Goal: Task Accomplishment & Management: Manage account settings

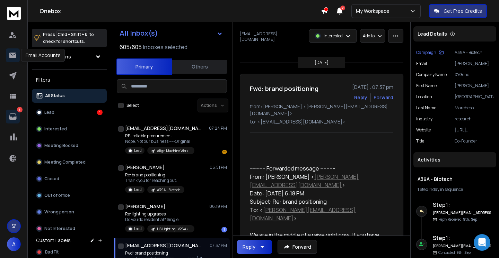
click at [14, 56] on icon at bounding box center [12, 56] width 7 height 6
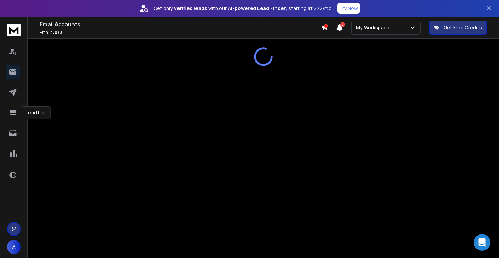
click at [11, 119] on link at bounding box center [13, 113] width 14 height 14
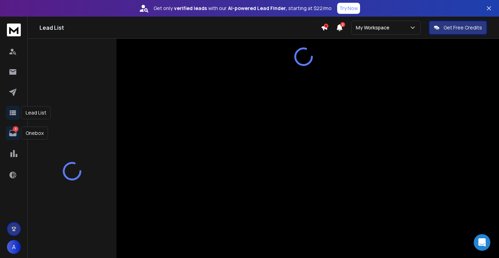
click at [13, 132] on icon at bounding box center [13, 133] width 8 height 8
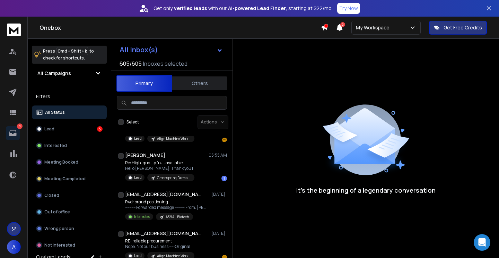
scroll to position [71, 0]
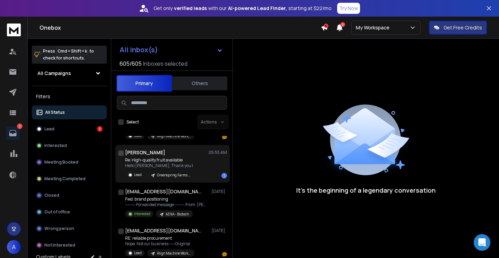
click at [169, 162] on p "Re: High-quality fruit available" at bounding box center [159, 161] width 69 height 6
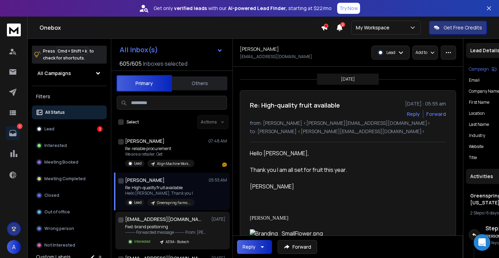
scroll to position [12, 0]
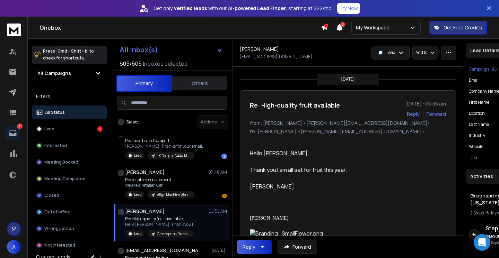
click at [440, 115] on div "Forward" at bounding box center [436, 114] width 20 height 7
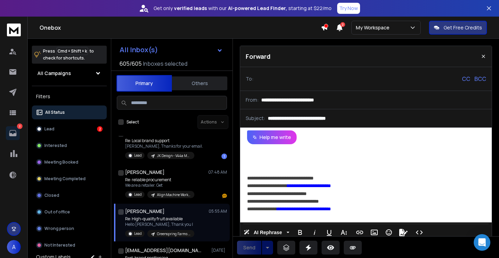
click at [274, 77] on input at bounding box center [280, 79] width 48 height 12
type input "**********"
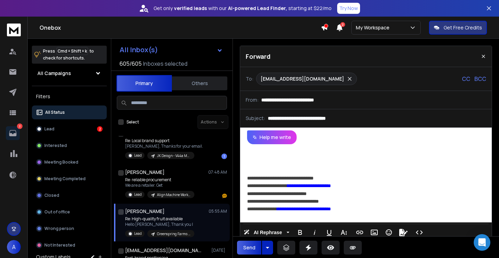
click at [248, 247] on button "Send" at bounding box center [249, 248] width 24 height 14
click at [481, 56] on icon at bounding box center [483, 57] width 6 height 6
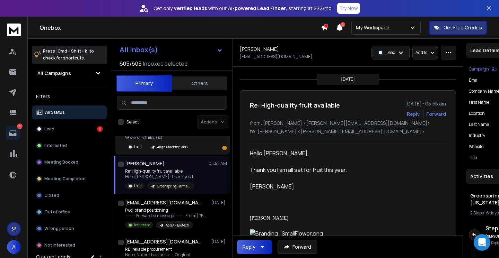
scroll to position [0, 0]
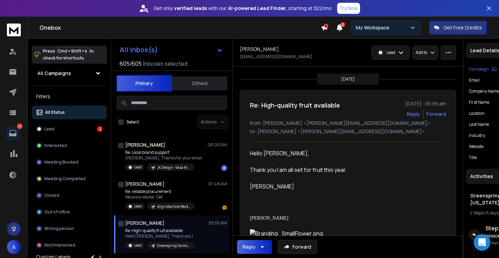
click at [385, 25] on p "My Workspace" at bounding box center [374, 27] width 36 height 7
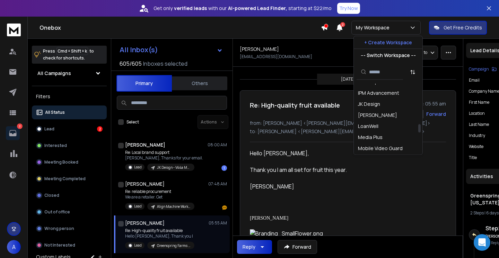
scroll to position [341, 0]
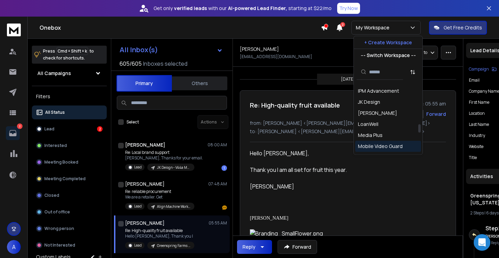
click at [371, 143] on div "Mobile Video Guard" at bounding box center [380, 146] width 45 height 7
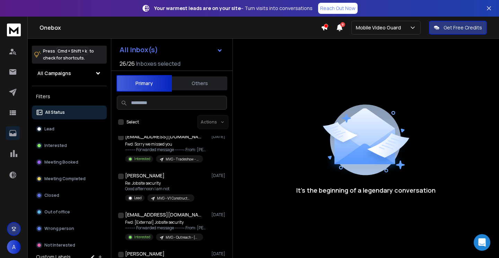
scroll to position [6, 0]
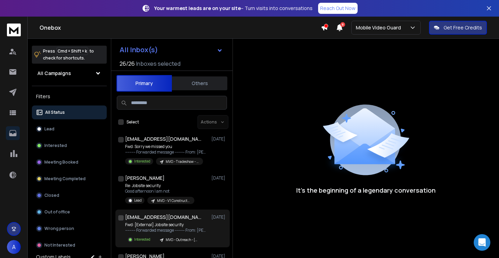
click at [156, 227] on p "Fwd: [External] Jobsite security" at bounding box center [166, 225] width 83 height 6
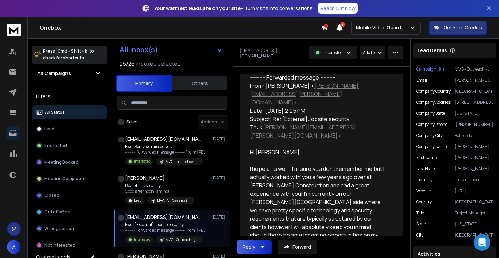
scroll to position [109, 0]
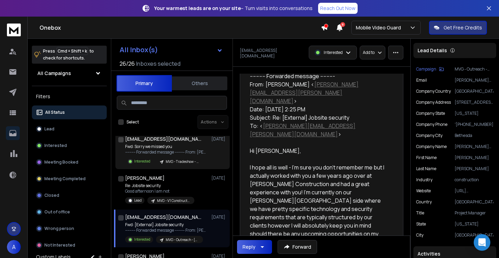
click at [158, 142] on h1 "[EMAIL_ADDRESS][DOMAIN_NAME]" at bounding box center [163, 139] width 76 height 7
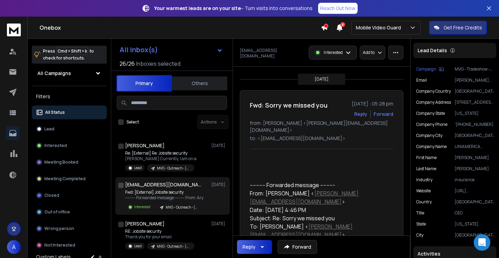
scroll to position [274, 0]
click at [161, 195] on p "---------- Forwarded message --------- From: Ary" at bounding box center [164, 197] width 78 height 6
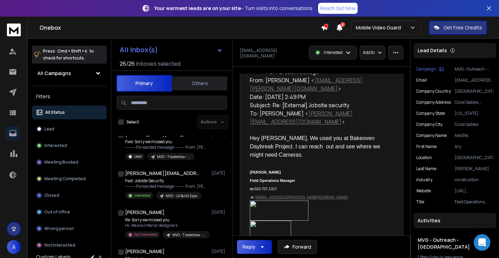
scroll to position [617, 0]
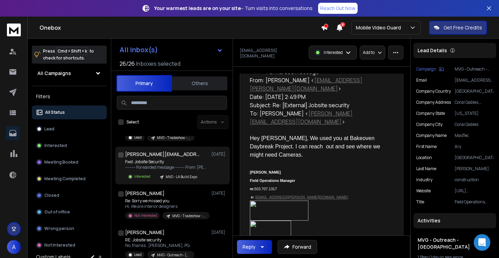
click at [175, 166] on p "---------- Forwarded message --------- From: Marat" at bounding box center [166, 168] width 83 height 6
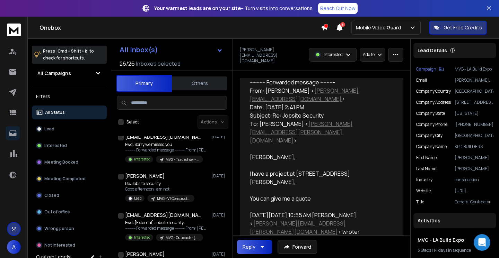
scroll to position [0, 0]
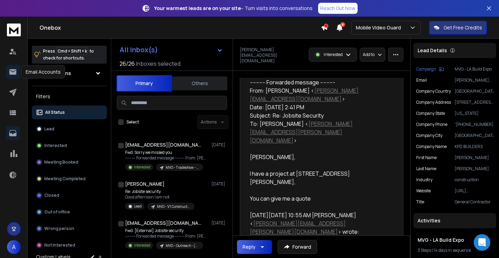
click at [11, 70] on icon at bounding box center [12, 72] width 7 height 6
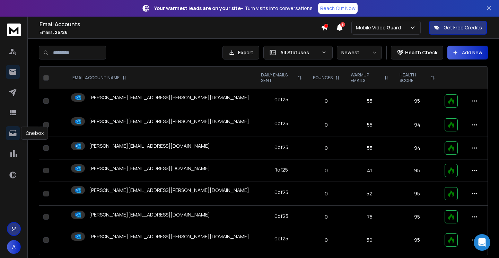
click at [9, 135] on icon at bounding box center [13, 133] width 8 height 8
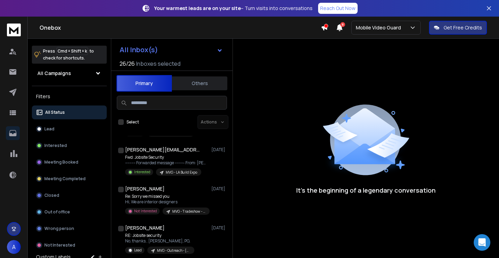
scroll to position [621, 0]
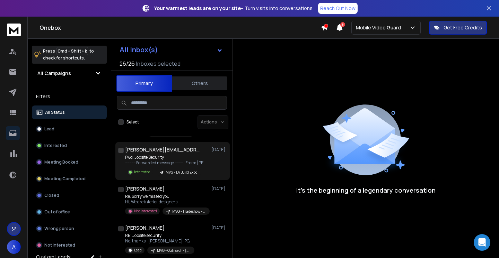
click at [161, 167] on div "Fwd: Jobsite Security ---------- Forwarded message --------- From: Marat Intere…" at bounding box center [166, 165] width 83 height 21
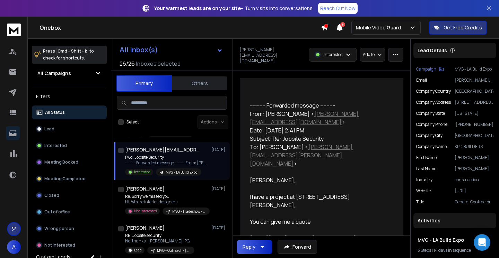
scroll to position [98, 0]
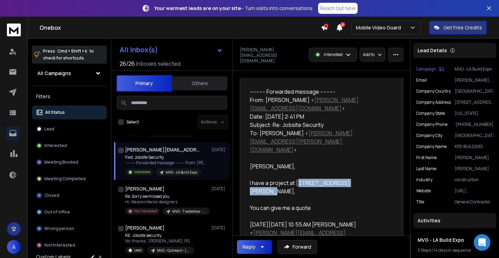
drag, startPoint x: 297, startPoint y: 156, endPoint x: 360, endPoint y: 156, distance: 63.0
click at [360, 179] on div "I have a project at 14558 Erwin Ave Van nuys," at bounding box center [319, 187] width 138 height 17
click at [316, 196] on div at bounding box center [319, 200] width 138 height 8
drag, startPoint x: 296, startPoint y: 156, endPoint x: 360, endPoint y: 157, distance: 63.4
click at [360, 179] on div "I have a project at 14558 Erwin Ave Van nuys," at bounding box center [319, 187] width 138 height 17
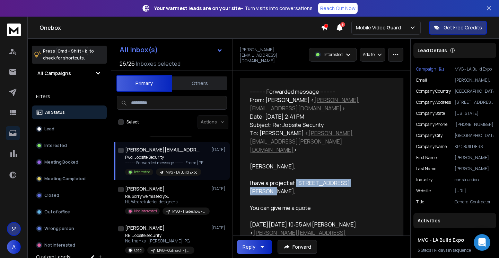
copy div "14558 Erwin Ave Van nuys"
click at [373, 24] on p "Mobile Video Guard" at bounding box center [380, 27] width 48 height 7
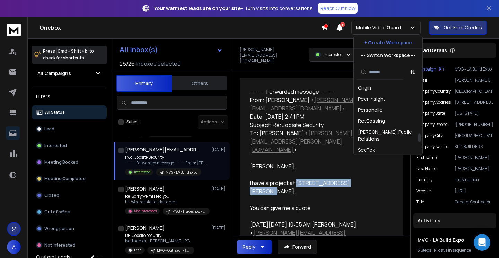
scroll to position [420, 0]
click at [379, 119] on div "RevBossing" at bounding box center [371, 122] width 27 height 7
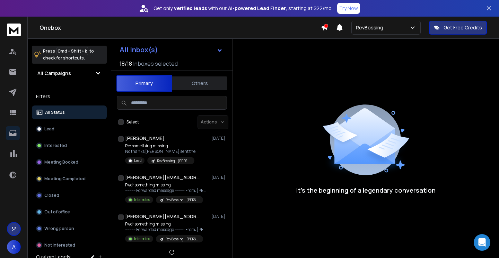
scroll to position [39, 0]
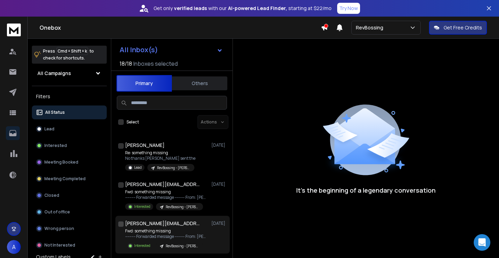
click at [155, 230] on p "Fwd: something missing" at bounding box center [166, 232] width 83 height 6
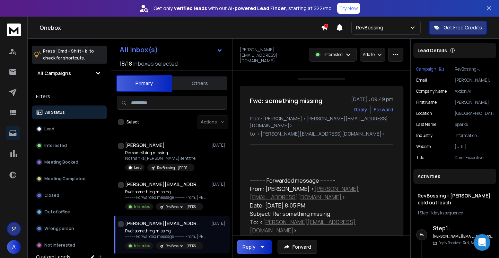
scroll to position [9, 0]
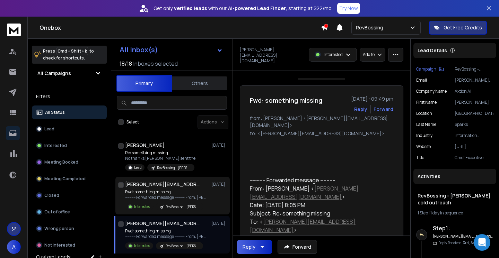
click at [162, 193] on p "Fwd: something missing" at bounding box center [166, 192] width 83 height 6
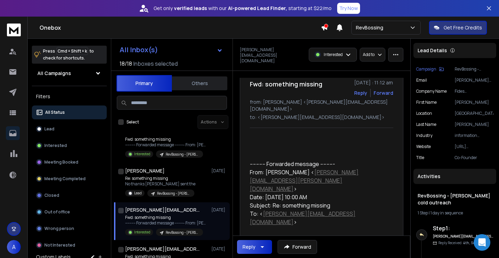
scroll to position [0, 0]
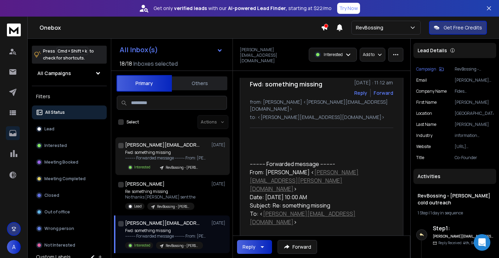
click at [164, 148] on h1 "[PERSON_NAME][EMAIL_ADDRESS][DOMAIN_NAME]" at bounding box center [163, 145] width 76 height 7
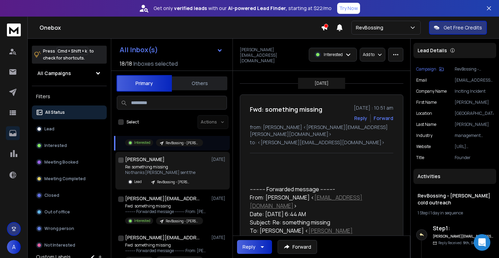
scroll to position [39, 0]
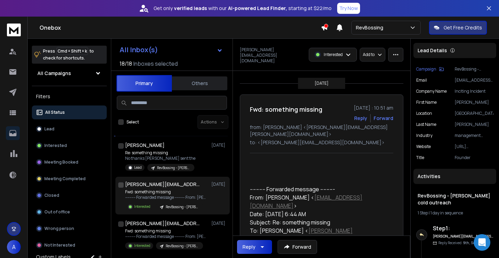
click at [163, 189] on p "Fwd: something missing" at bounding box center [166, 192] width 83 height 6
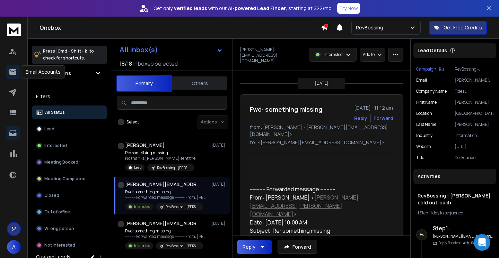
click at [15, 71] on icon at bounding box center [13, 72] width 8 height 8
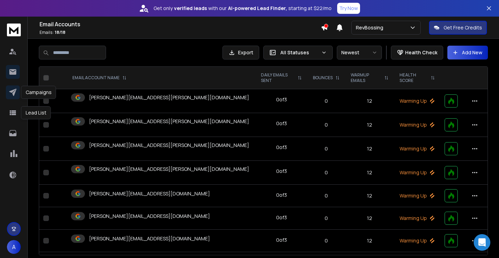
click at [13, 91] on icon at bounding box center [12, 92] width 7 height 7
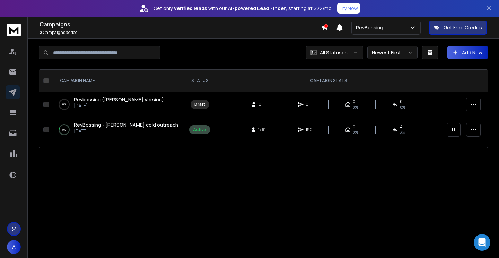
click at [100, 127] on span "RevBossing - [PERSON_NAME] cold outreach" at bounding box center [126, 125] width 104 height 7
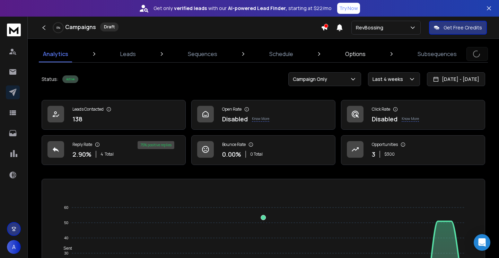
click at [348, 54] on div "Analytics Leads Sequences Schedule Options Subsequences" at bounding box center [263, 54] width 449 height 17
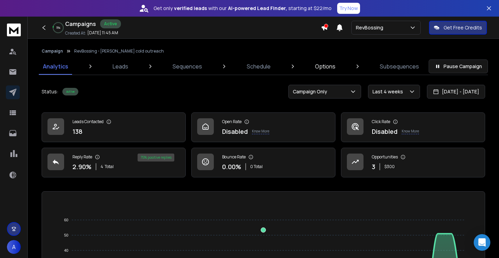
click at [320, 63] on p "Options" at bounding box center [325, 66] width 20 height 8
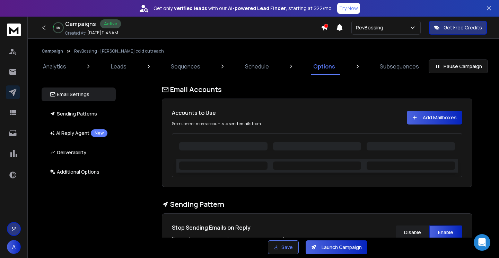
click at [424, 120] on button "Add Mailboxes" at bounding box center [434, 118] width 55 height 14
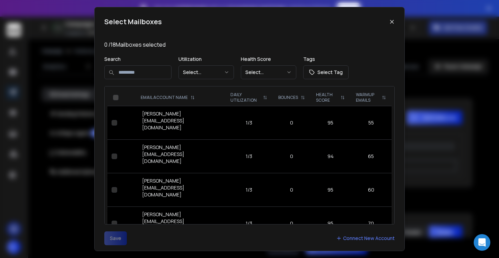
click at [390, 23] on icon at bounding box center [392, 22] width 4 height 4
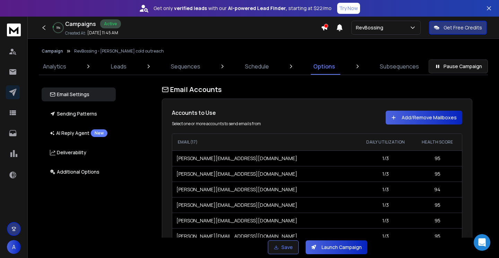
click at [409, 119] on button "Add/Remove Mailboxes" at bounding box center [424, 118] width 77 height 14
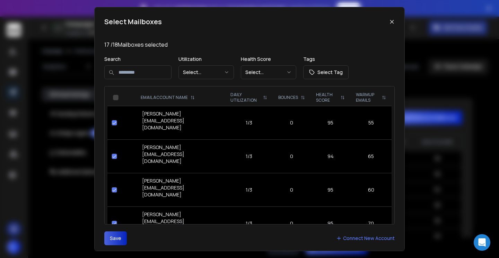
click at [112, 235] on button "Save" at bounding box center [115, 239] width 23 height 14
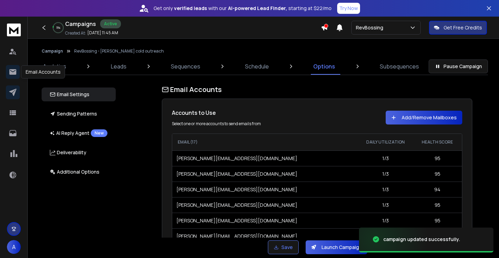
click at [13, 72] on icon at bounding box center [12, 72] width 7 height 6
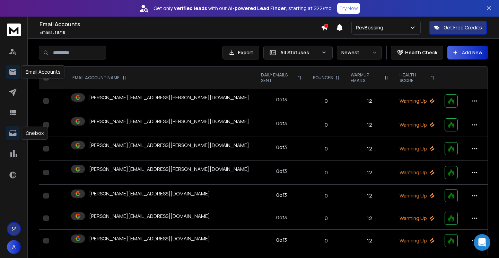
click at [15, 133] on icon at bounding box center [13, 133] width 8 height 8
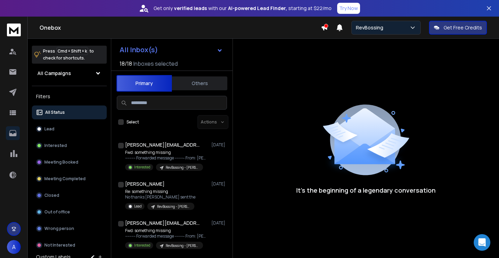
click at [392, 25] on div "RevBossing" at bounding box center [386, 27] width 60 height 7
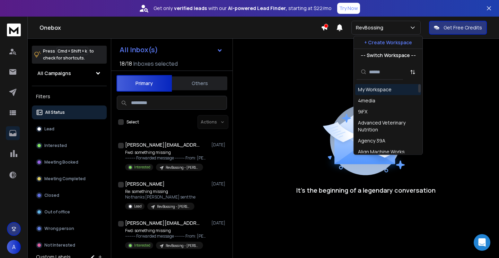
click at [370, 84] on div "My Workspace" at bounding box center [388, 89] width 66 height 11
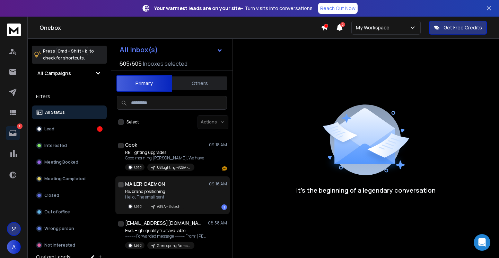
click at [158, 195] on p "Hello , The email sent" at bounding box center [154, 198] width 59 height 6
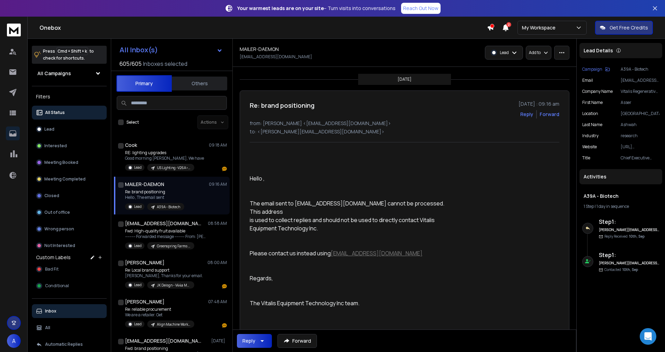
click at [498, 8] on icon at bounding box center [655, 8] width 4 height 4
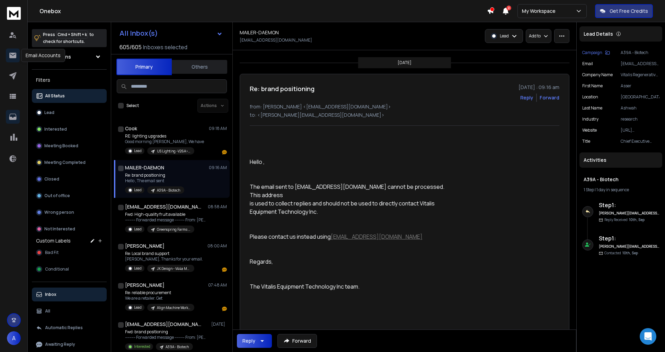
click at [14, 56] on icon at bounding box center [12, 56] width 7 height 6
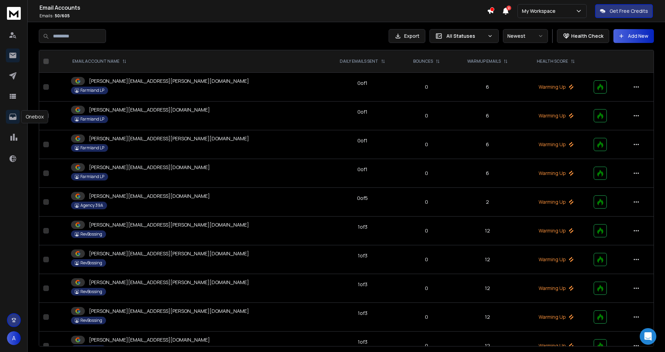
click at [14, 117] on icon at bounding box center [12, 117] width 7 height 6
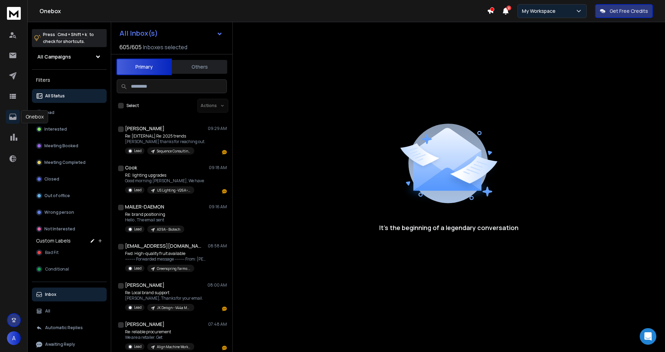
click at [498, 12] on div "My Workspace" at bounding box center [552, 11] width 60 height 7
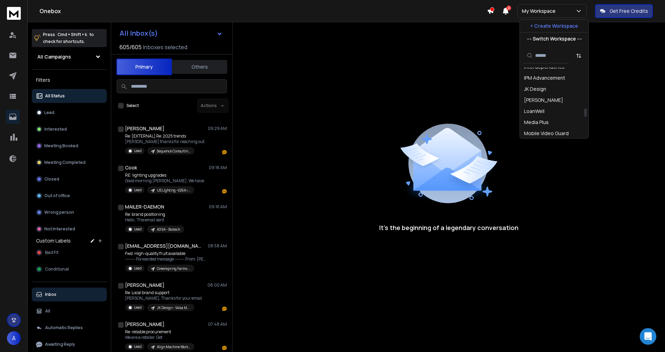
scroll to position [335, 0]
drag, startPoint x: 615, startPoint y: 115, endPoint x: 586, endPoint y: 115, distance: 28.8
click at [498, 115] on div "It’s the beginning of a legendary conversation" at bounding box center [449, 171] width 432 height 299
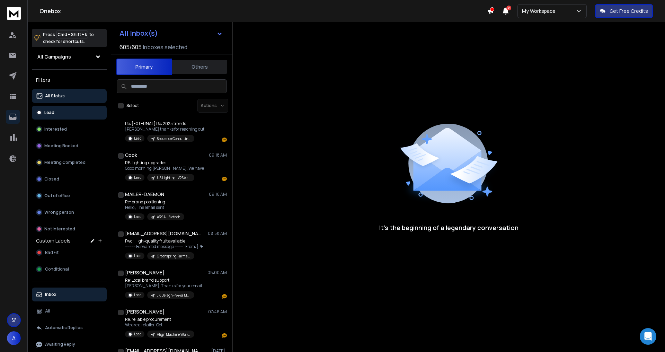
scroll to position [33, 0]
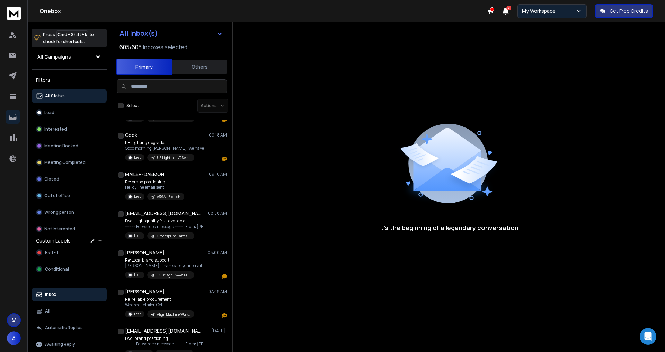
click at [498, 10] on div "My Workspace" at bounding box center [552, 11] width 60 height 7
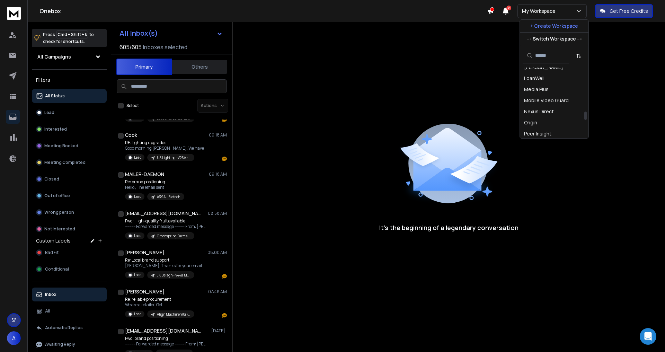
scroll to position [371, 0]
click at [498, 97] on div "Mobile Video Guard" at bounding box center [546, 100] width 45 height 7
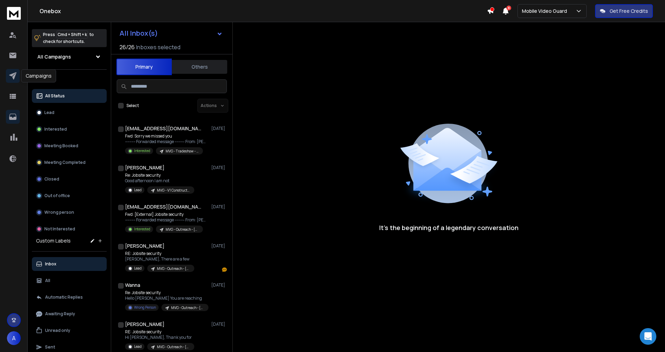
click at [14, 79] on icon at bounding box center [13, 76] width 8 height 8
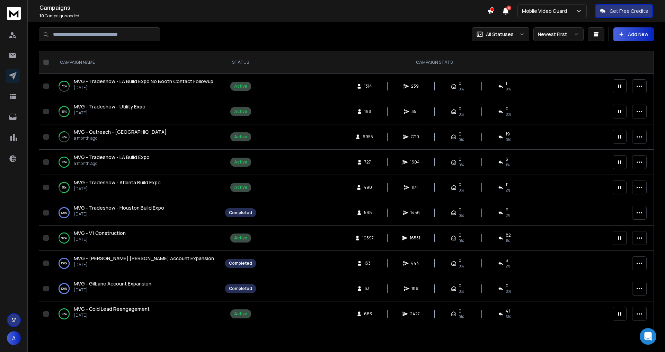
scroll to position [4, 0]
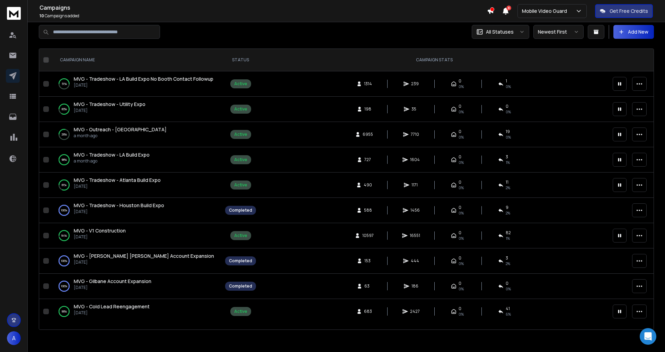
click at [154, 106] on div "83 % MVG - Tradeshow - Utility Expo [DATE]" at bounding box center [137, 109] width 156 height 17
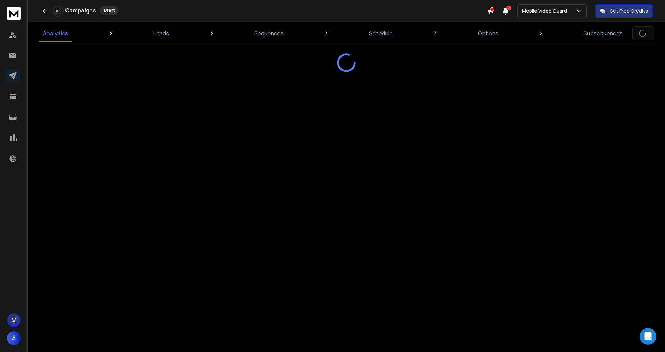
scroll to position [5, 0]
click at [497, 35] on p "Options" at bounding box center [488, 32] width 20 height 8
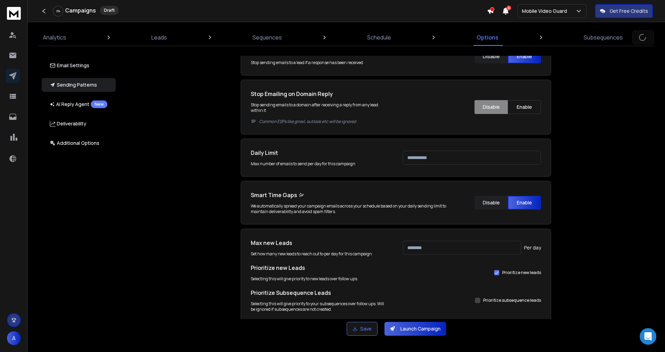
scroll to position [168, 0]
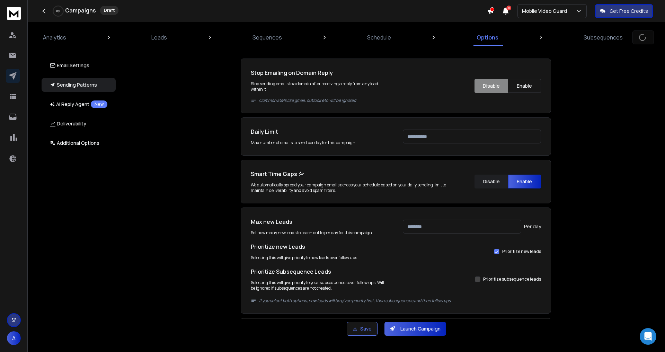
drag, startPoint x: 428, startPoint y: 227, endPoint x: 369, endPoint y: 226, distance: 59.2
click at [369, 226] on div "Max new Leads Set how many new leads to reach out to per day for this campaign …" at bounding box center [396, 227] width 290 height 18
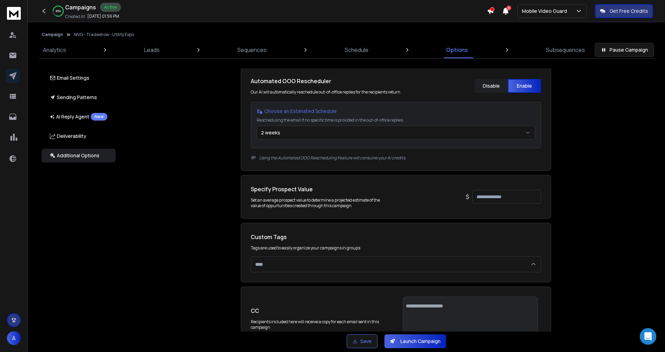
scroll to position [1344, 0]
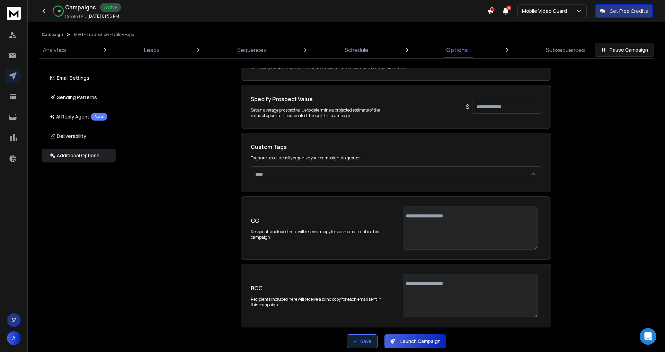
type input "***"
click at [358, 344] on button "Save" at bounding box center [362, 341] width 31 height 14
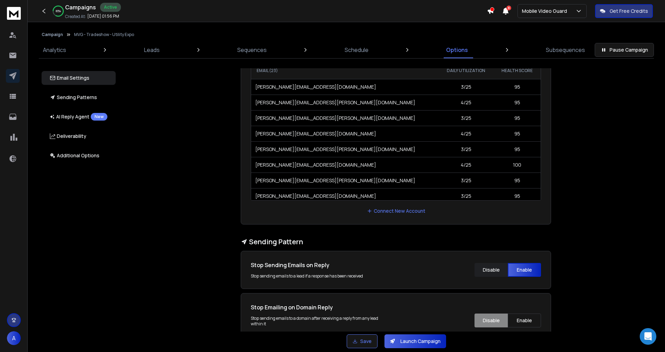
scroll to position [0, 0]
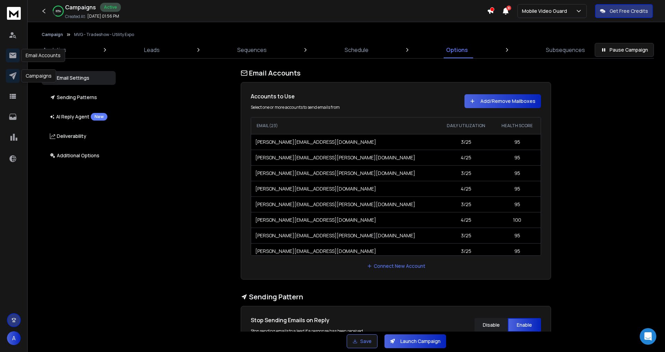
click at [10, 53] on icon at bounding box center [12, 56] width 7 height 6
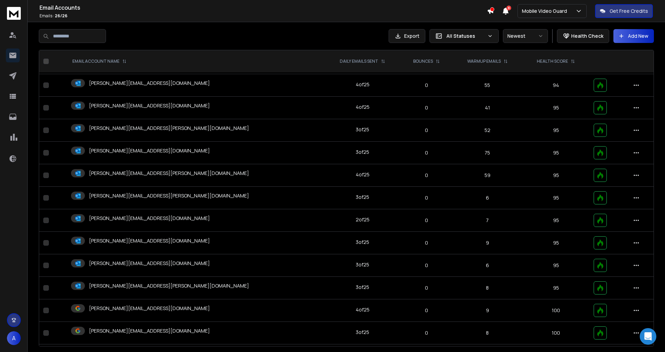
scroll to position [46, 0]
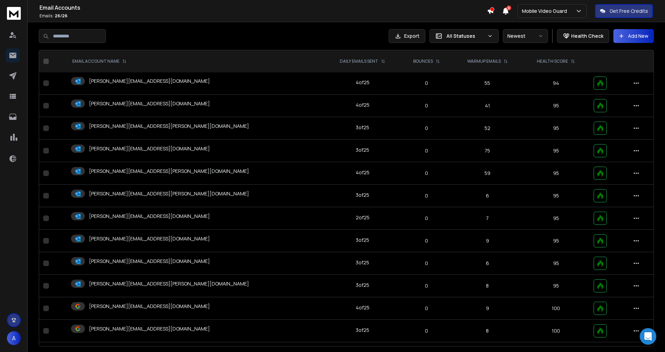
click at [20, 73] on div at bounding box center [14, 77] width 16 height 16
click at [14, 73] on icon at bounding box center [12, 75] width 7 height 7
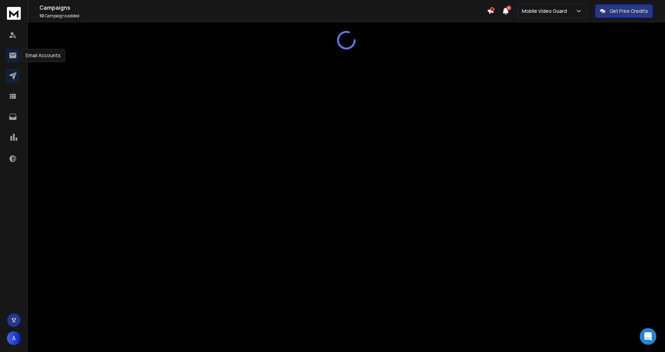
click at [17, 56] on link at bounding box center [13, 55] width 14 height 14
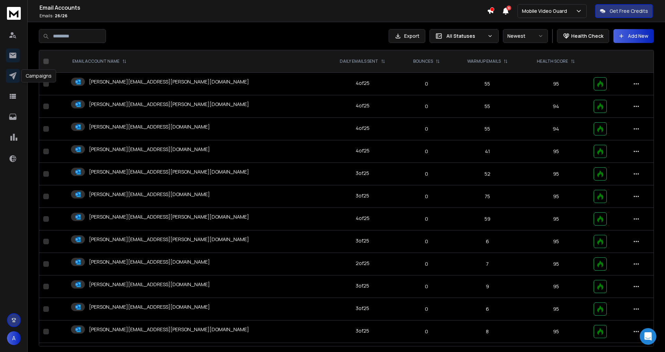
click at [9, 77] on icon at bounding box center [13, 76] width 8 height 8
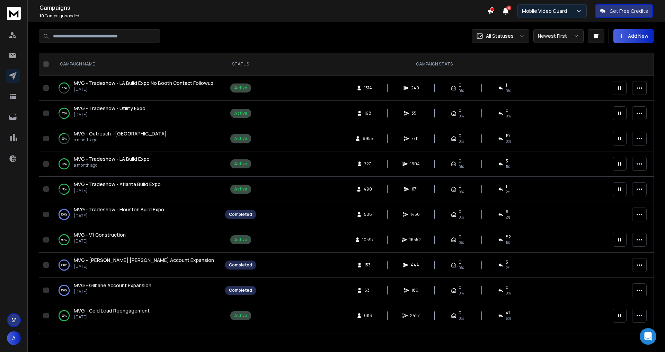
click at [554, 11] on p "Mobile Video Guard" at bounding box center [546, 11] width 48 height 7
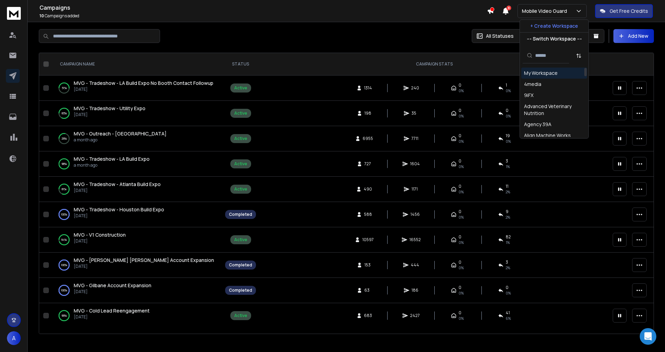
click at [538, 73] on div "My Workspace" at bounding box center [541, 73] width 34 height 7
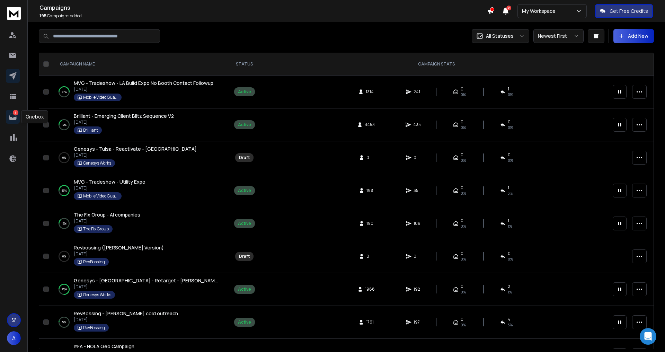
click at [12, 117] on icon at bounding box center [12, 117] width 7 height 6
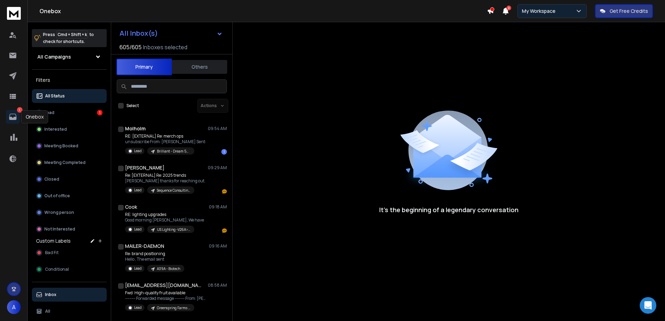
click at [535, 10] on p "My Workspace" at bounding box center [540, 11] width 36 height 7
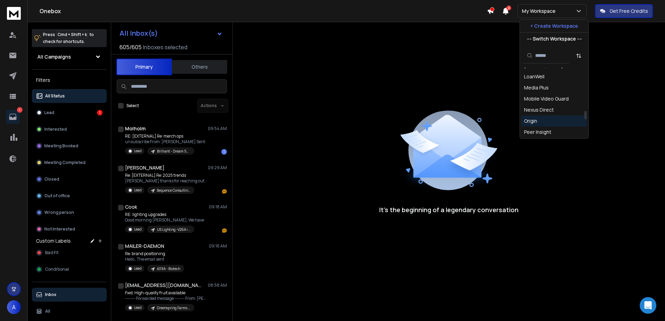
scroll to position [365, 0]
click at [560, 102] on div "Mobile Video Guard" at bounding box center [546, 105] width 45 height 7
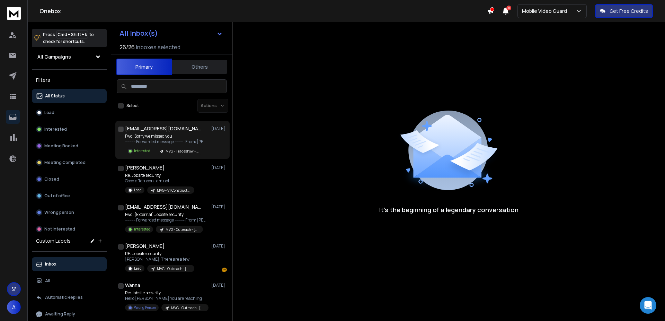
click at [175, 135] on p "Fwd: Sorry we missed you" at bounding box center [166, 136] width 83 height 6
